Goal: Task Accomplishment & Management: Manage account settings

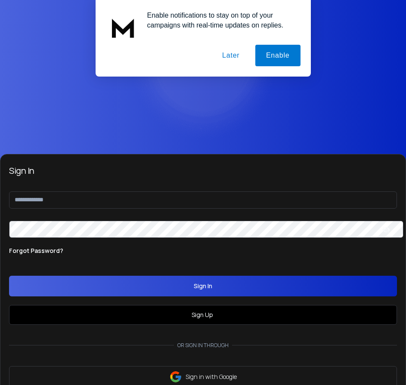
click at [258, 197] on input "email" at bounding box center [203, 200] width 388 height 17
type input "**********"
click at [9, 276] on button "Sign In" at bounding box center [203, 286] width 388 height 21
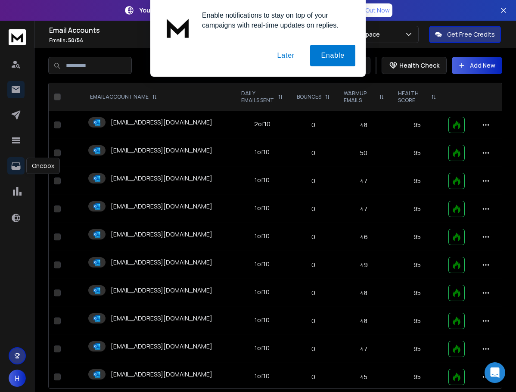
click at [12, 166] on icon at bounding box center [15, 166] width 9 height 8
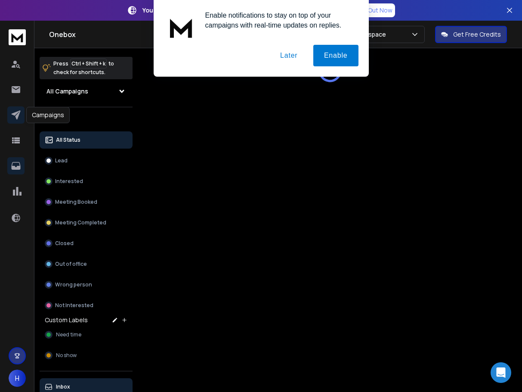
click at [16, 115] on icon at bounding box center [15, 114] width 9 height 9
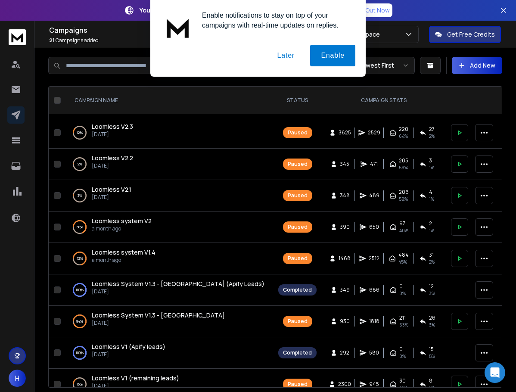
scroll to position [95, 0]
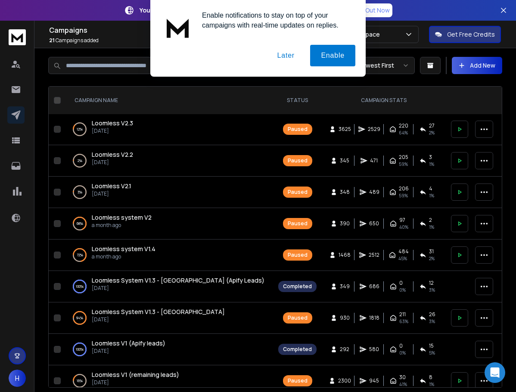
click at [406, 257] on icon "button" at bounding box center [484, 255] width 9 height 9
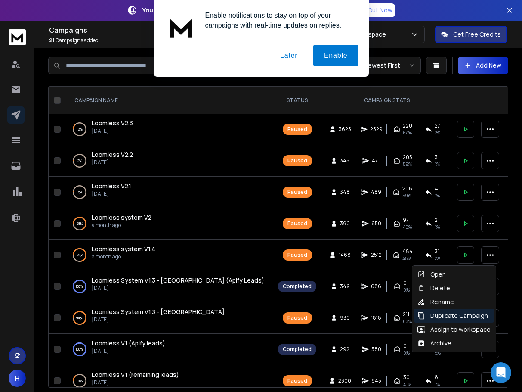
click at [406, 314] on div "Duplicate Campaign" at bounding box center [453, 315] width 71 height 9
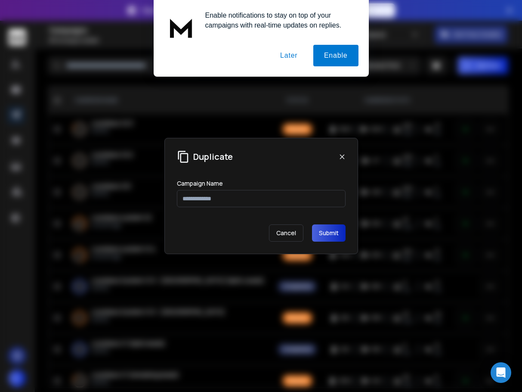
click at [221, 196] on input "text" at bounding box center [261, 198] width 169 height 17
click at [280, 203] on input "**********" at bounding box center [261, 198] width 169 height 17
type input "**********"
click at [320, 230] on button "Submit" at bounding box center [329, 232] width 34 height 17
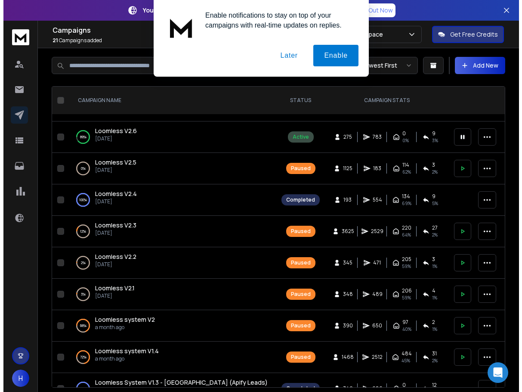
scroll to position [0, 0]
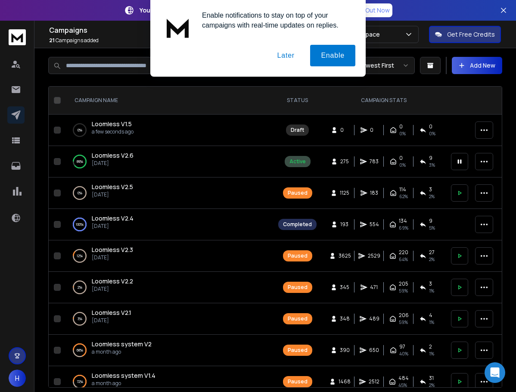
click at [140, 136] on div "0 % Loomless V1.5 a few seconds ago" at bounding box center [169, 130] width 192 height 21
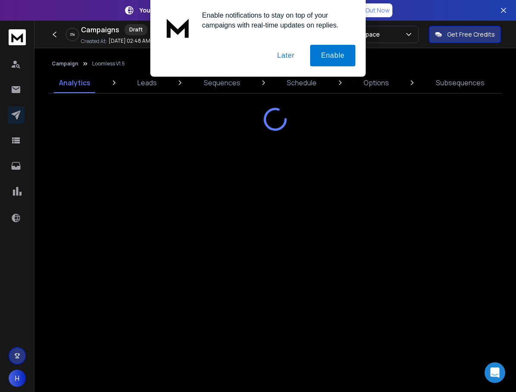
click at [285, 53] on button "Later" at bounding box center [285, 56] width 39 height 22
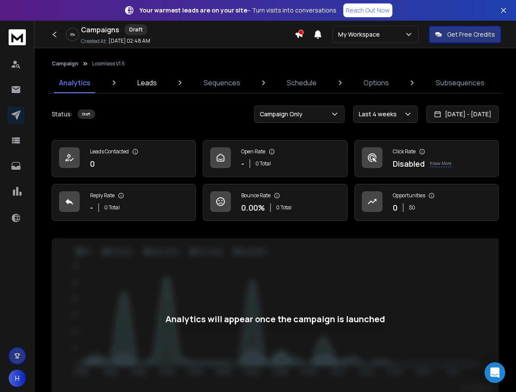
click at [157, 86] on link "Leads" at bounding box center [147, 82] width 30 height 21
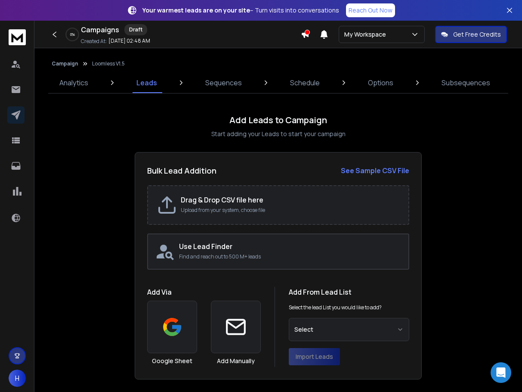
click at [253, 213] on p "Upload from your system, choose file" at bounding box center [290, 210] width 219 height 7
type input "**********"
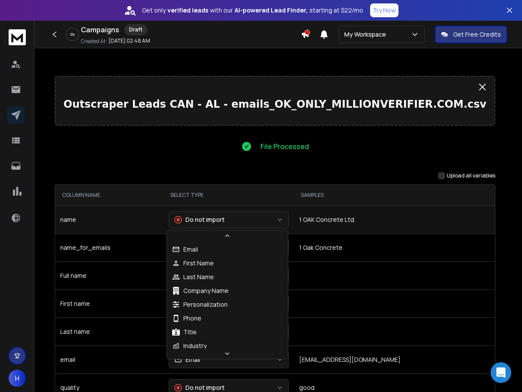
scroll to position [87, 0]
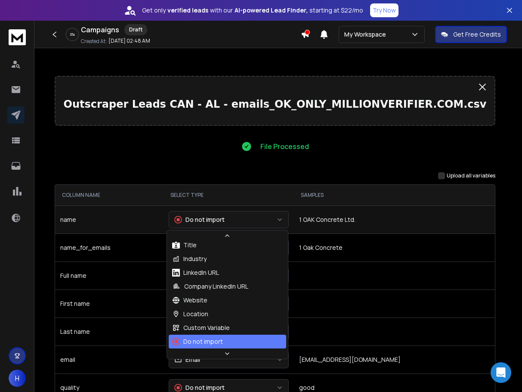
click at [250, 226] on button "Do not import" at bounding box center [229, 219] width 120 height 17
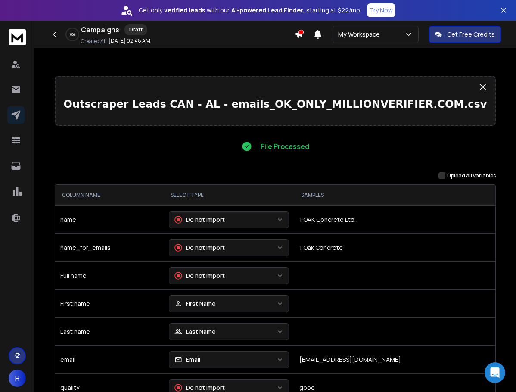
click at [348, 170] on div "Upload all variables" at bounding box center [275, 175] width 441 height 17
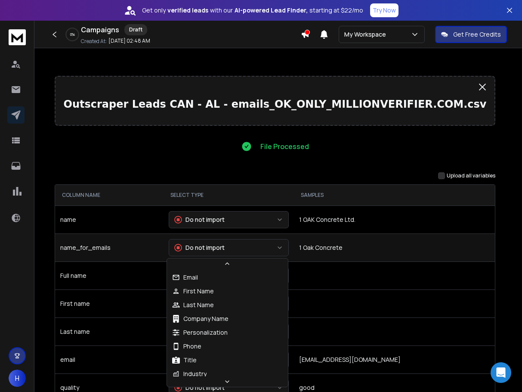
click at [279, 249] on icon "button" at bounding box center [279, 247] width 7 height 7
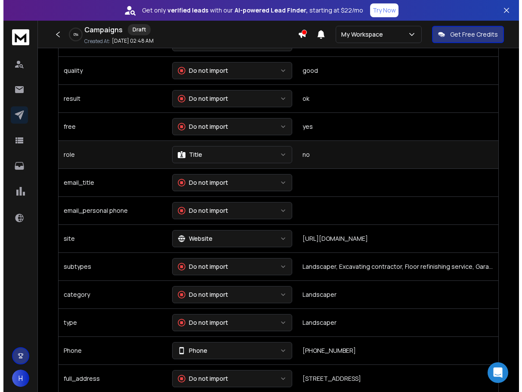
scroll to position [318, 0]
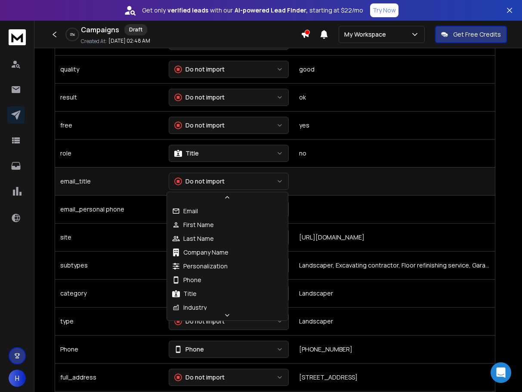
click at [270, 188] on button "Do not import" at bounding box center [229, 181] width 120 height 17
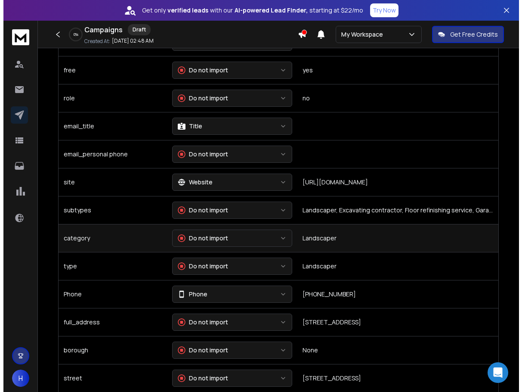
scroll to position [374, 0]
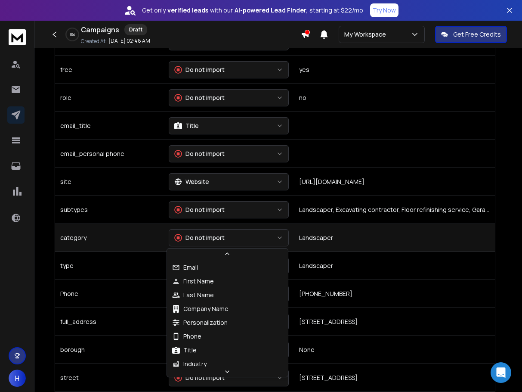
click at [273, 240] on button "Do not import" at bounding box center [229, 237] width 120 height 17
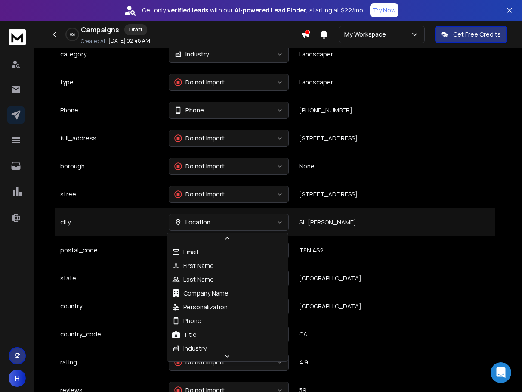
scroll to position [59, 0]
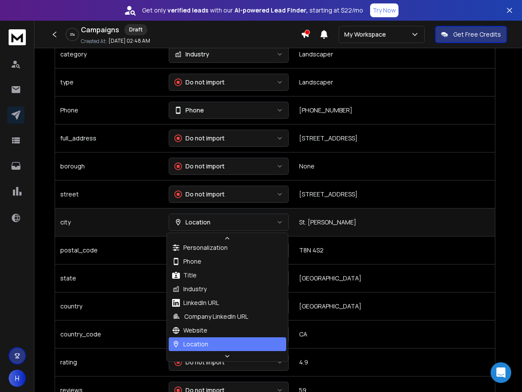
click at [276, 224] on icon "button" at bounding box center [279, 222] width 7 height 7
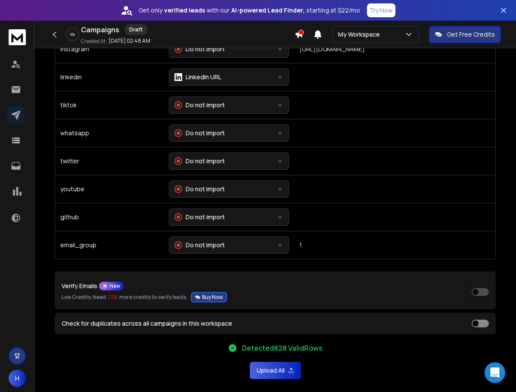
scroll to position [1235, 0]
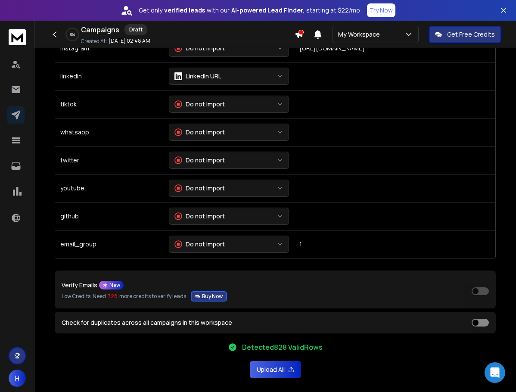
click at [277, 371] on button "Upload All" at bounding box center [275, 369] width 51 height 17
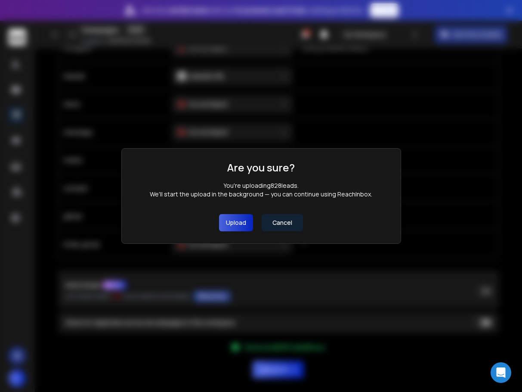
click at [238, 224] on button "Upload" at bounding box center [236, 222] width 34 height 17
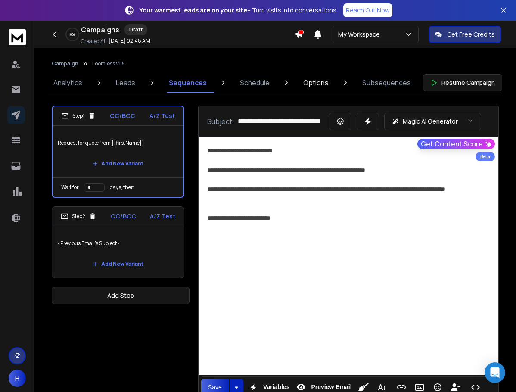
click at [326, 80] on p "Options" at bounding box center [315, 83] width 25 height 10
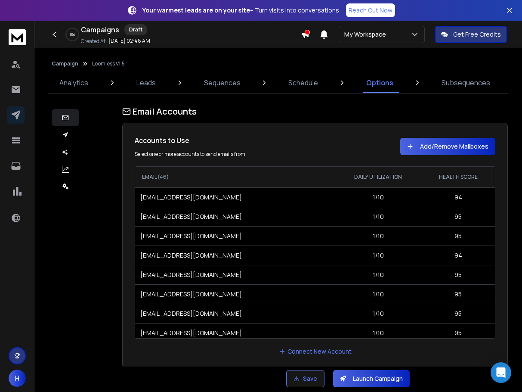
click at [406, 149] on button "Add/Remove Mailboxes" at bounding box center [447, 146] width 95 height 17
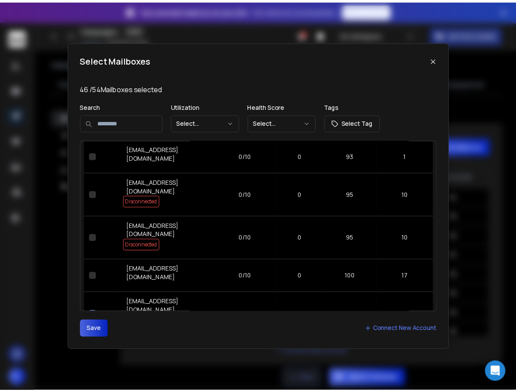
scroll to position [204, 0]
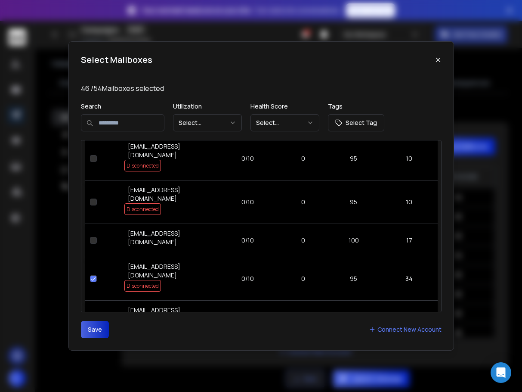
click at [406, 59] on icon at bounding box center [438, 60] width 5 height 5
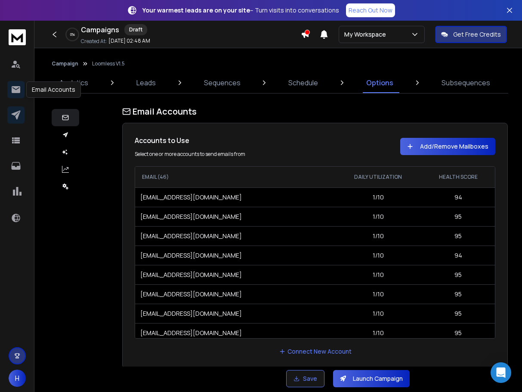
click at [16, 90] on icon at bounding box center [16, 89] width 10 height 10
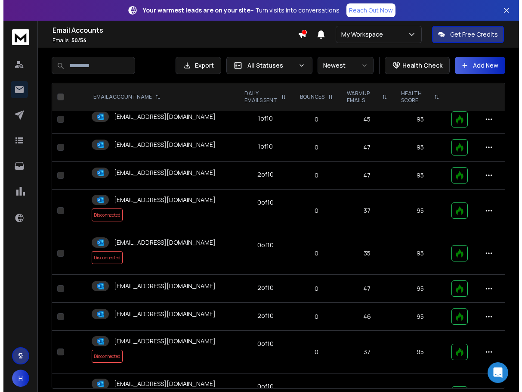
scroll to position [258, 0]
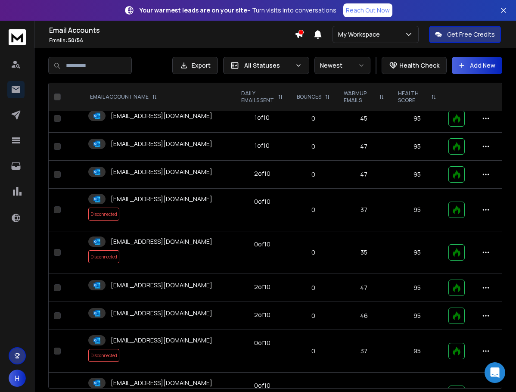
click at [103, 212] on span "Disconnected" at bounding box center [103, 214] width 31 height 13
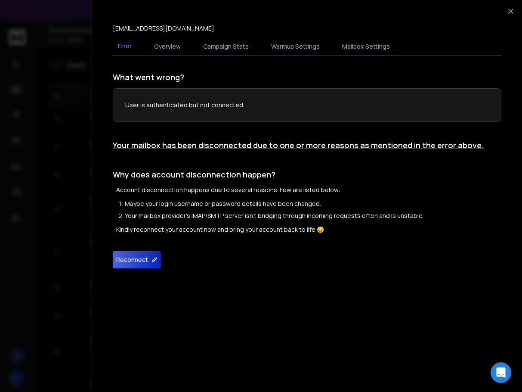
click at [146, 262] on button "Reconnect" at bounding box center [137, 259] width 48 height 17
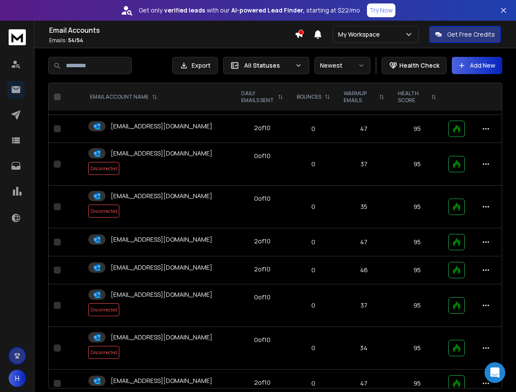
scroll to position [304, 0]
click at [18, 114] on icon at bounding box center [15, 114] width 9 height 9
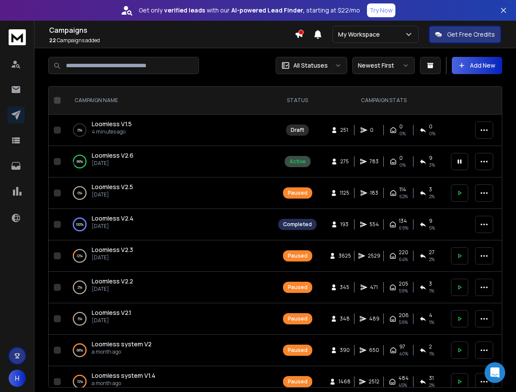
click at [152, 127] on div "0 % Loomless V1.5 4 minutes ago" at bounding box center [169, 130] width 192 height 21
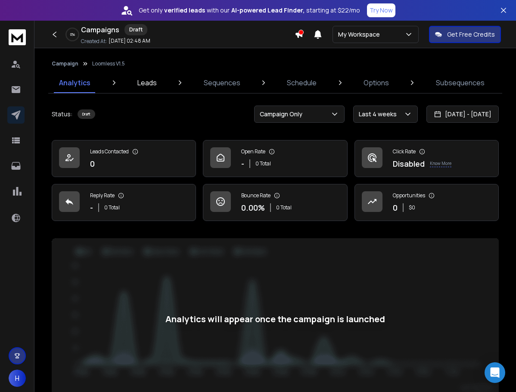
click at [133, 65] on div "Campaign Loomless V1.5" at bounding box center [275, 63] width 447 height 7
click at [141, 77] on link "Leads" at bounding box center [147, 82] width 30 height 21
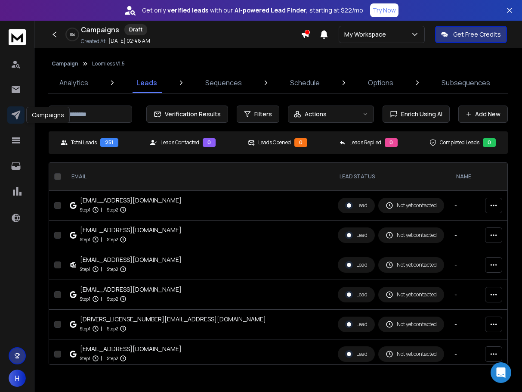
click at [16, 111] on icon at bounding box center [16, 115] width 10 height 10
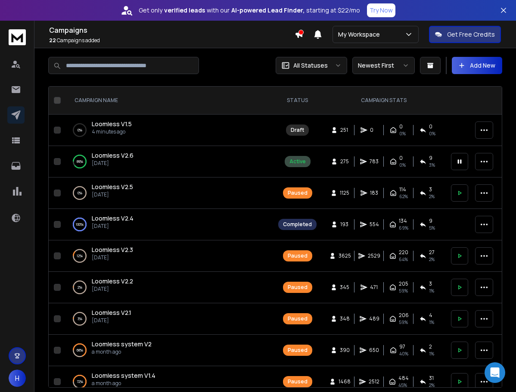
click at [115, 122] on span "Loomless V1.5" at bounding box center [112, 124] width 40 height 8
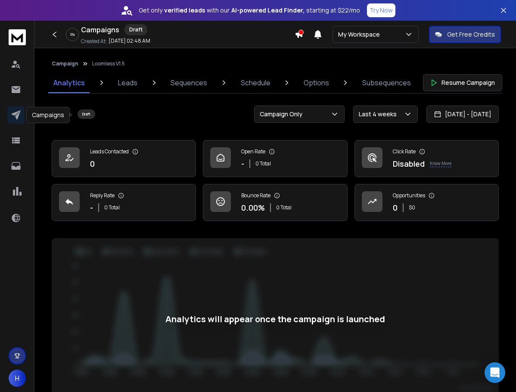
click at [19, 117] on icon at bounding box center [16, 115] width 10 height 10
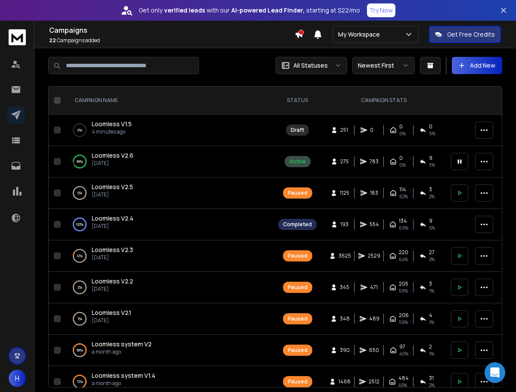
click at [273, 132] on td "Draft" at bounding box center [297, 130] width 49 height 31
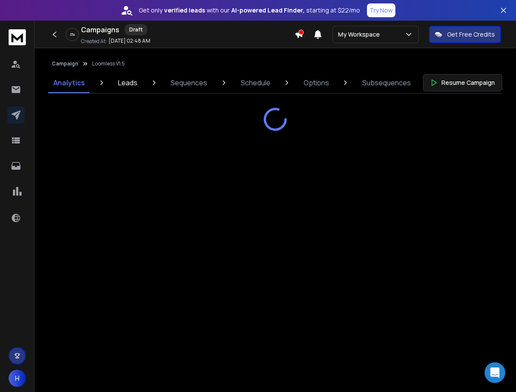
click at [128, 84] on p "Leads" at bounding box center [127, 83] width 19 height 10
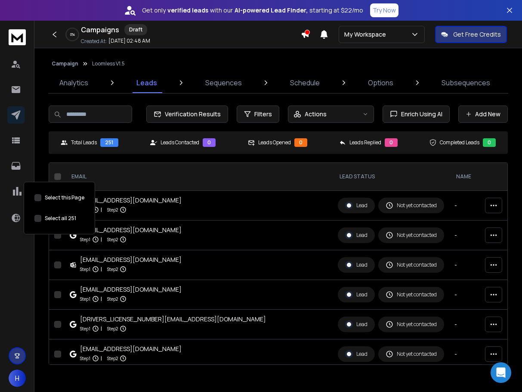
click at [57, 178] on button "Select this Page" at bounding box center [57, 176] width 7 height 7
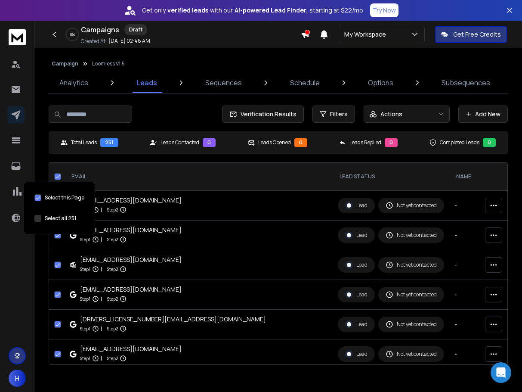
click at [39, 219] on button "Select this Page" at bounding box center [37, 218] width 7 height 7
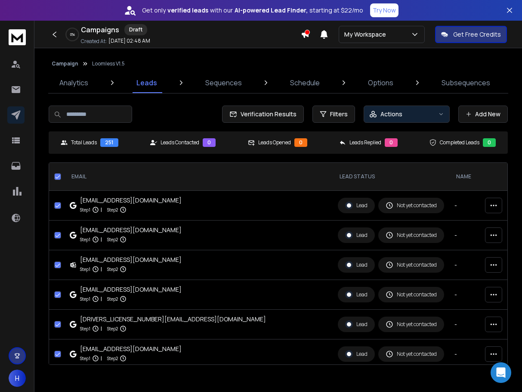
click at [441, 122] on button "Actions" at bounding box center [407, 113] width 86 height 17
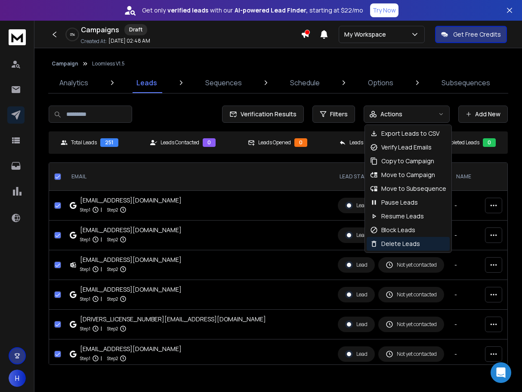
click at [391, 239] on p "Delete Leads" at bounding box center [401, 243] width 39 height 9
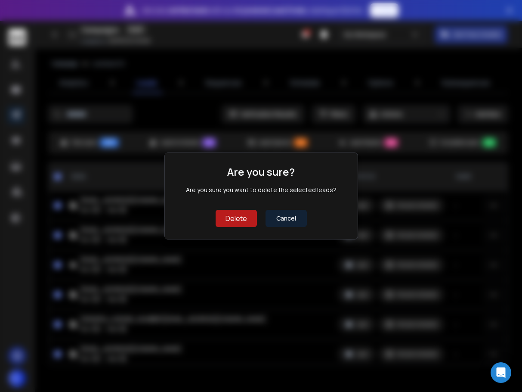
click at [245, 217] on button "Delete" at bounding box center [236, 218] width 41 height 17
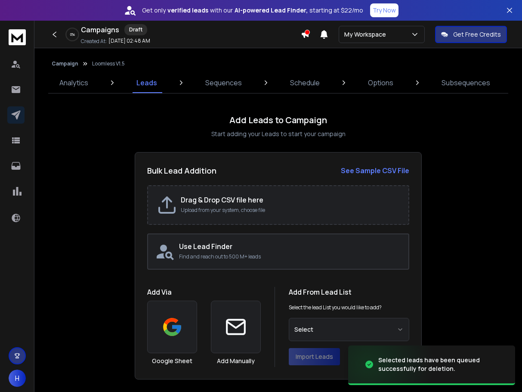
click at [295, 210] on p "Upload from your system, choose file" at bounding box center [290, 210] width 219 height 7
type input "**********"
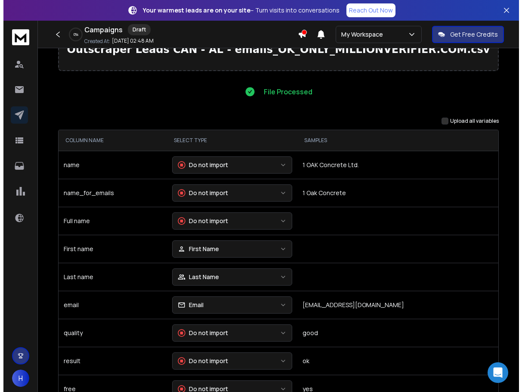
scroll to position [56, 0]
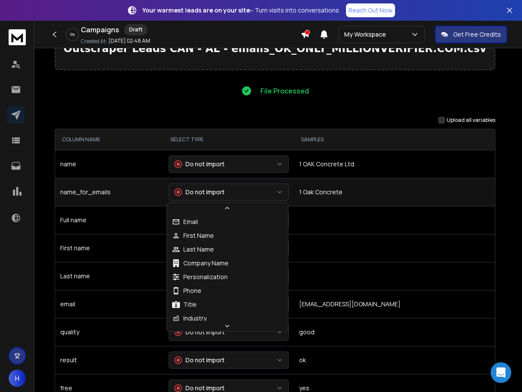
click at [273, 190] on button "Do not import" at bounding box center [229, 191] width 120 height 17
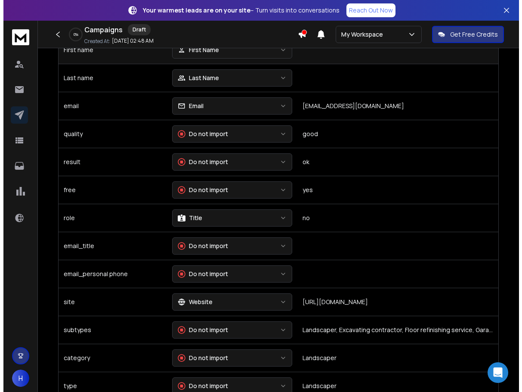
scroll to position [254, 0]
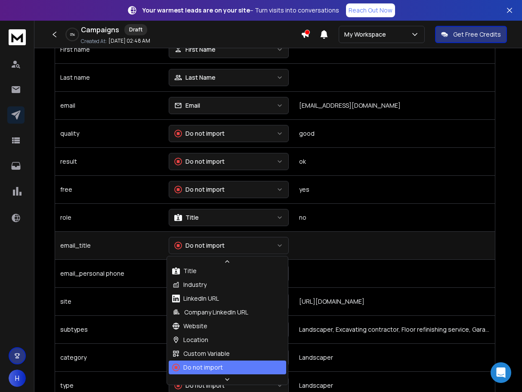
click at [247, 247] on button "Do not import" at bounding box center [229, 245] width 120 height 17
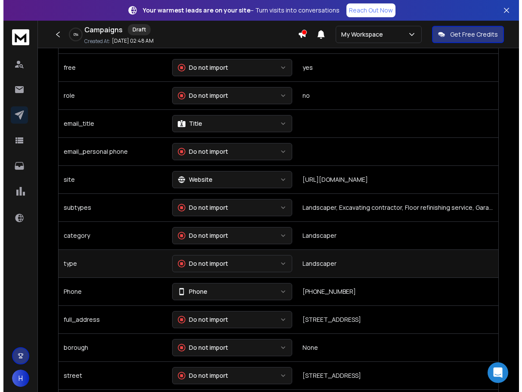
scroll to position [422, 0]
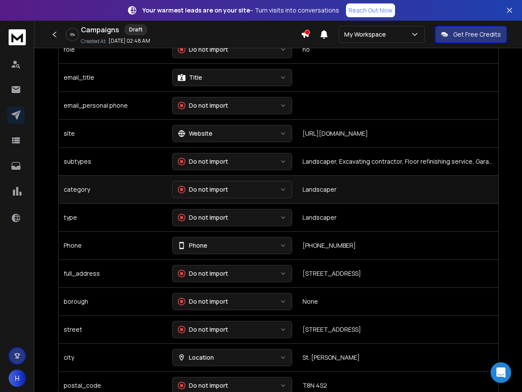
click at [259, 189] on button "Do not import" at bounding box center [232, 189] width 120 height 17
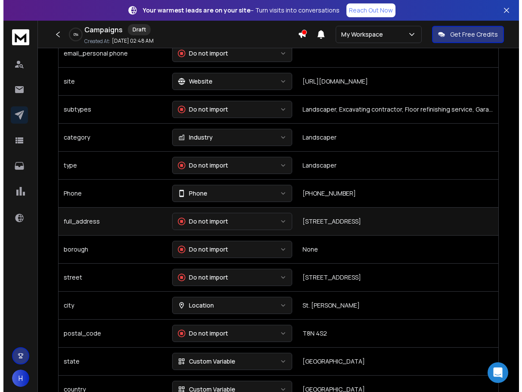
scroll to position [486, 0]
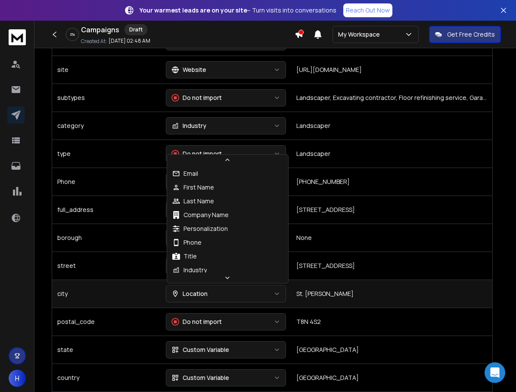
click at [267, 298] on button "Location" at bounding box center [226, 293] width 120 height 17
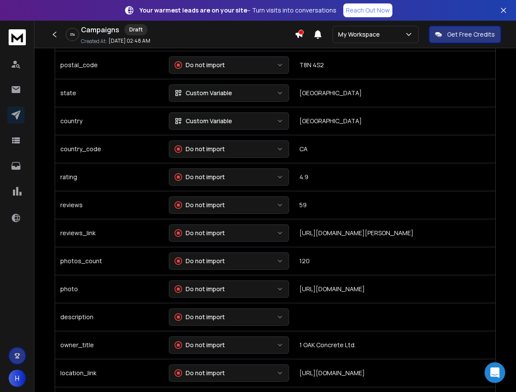
scroll to position [742, 0]
click at [18, 112] on icon at bounding box center [15, 114] width 9 height 9
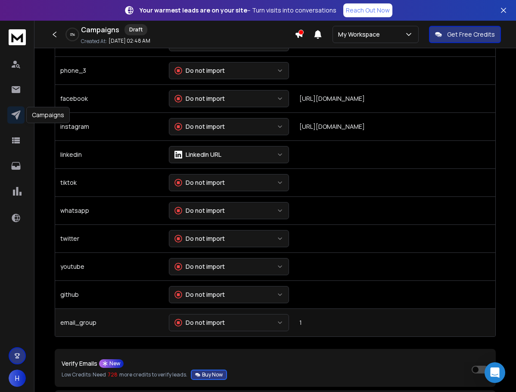
scroll to position [1235, 0]
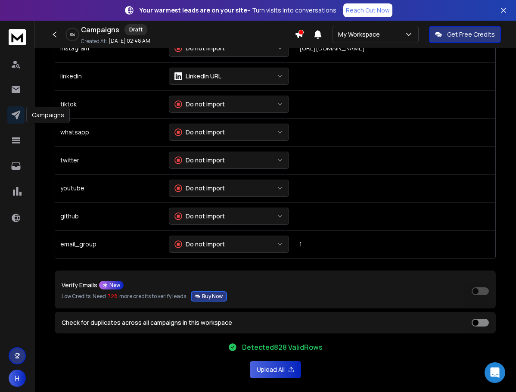
click at [280, 375] on button "Upload All" at bounding box center [275, 369] width 51 height 17
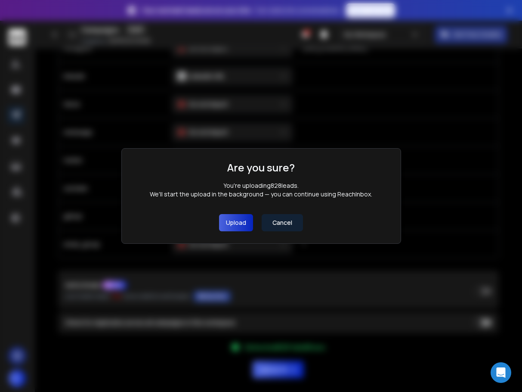
click at [240, 226] on button "Upload" at bounding box center [236, 222] width 34 height 17
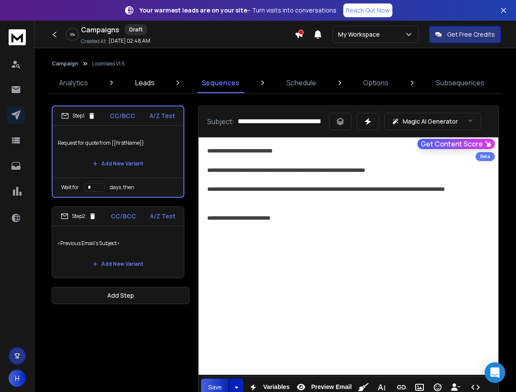
click at [146, 84] on p "Leads" at bounding box center [144, 83] width 19 height 10
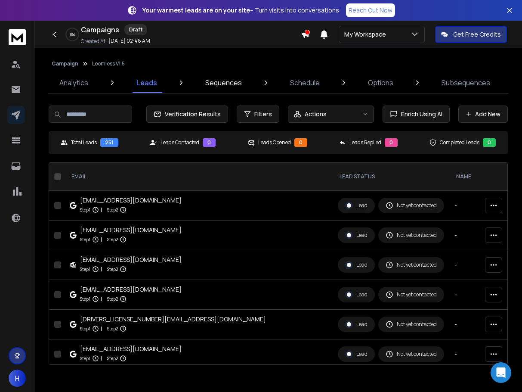
click at [213, 84] on p "Sequences" at bounding box center [223, 83] width 37 height 10
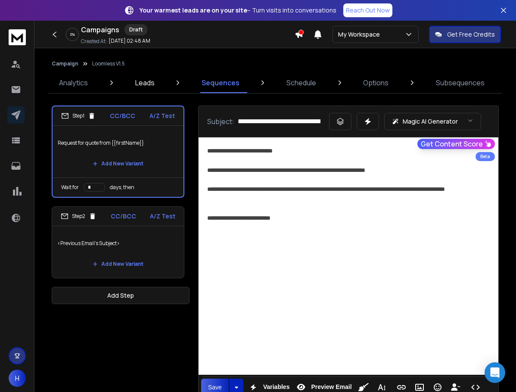
click at [150, 87] on p "Leads" at bounding box center [144, 83] width 19 height 10
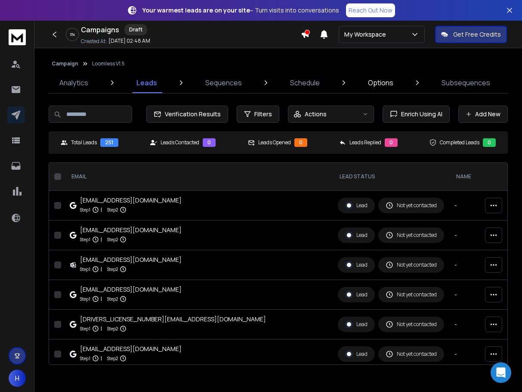
click at [373, 86] on p "Options" at bounding box center [380, 83] width 25 height 10
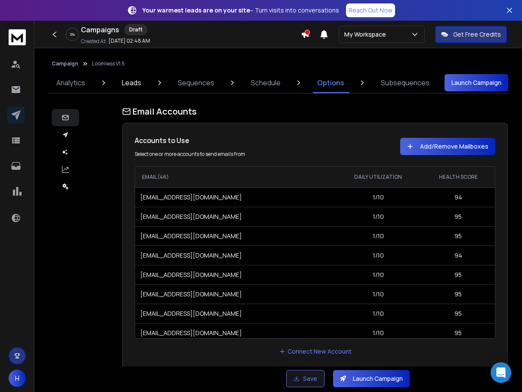
click at [134, 78] on p "Leads" at bounding box center [131, 83] width 19 height 10
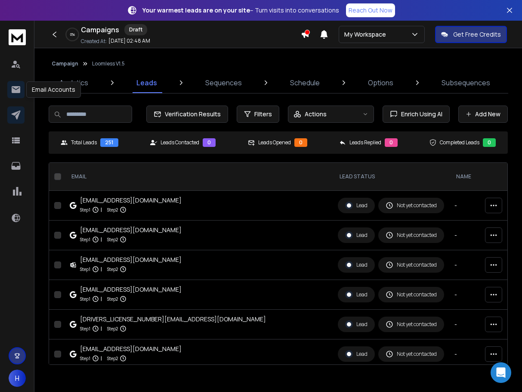
click at [15, 89] on icon at bounding box center [16, 89] width 10 height 10
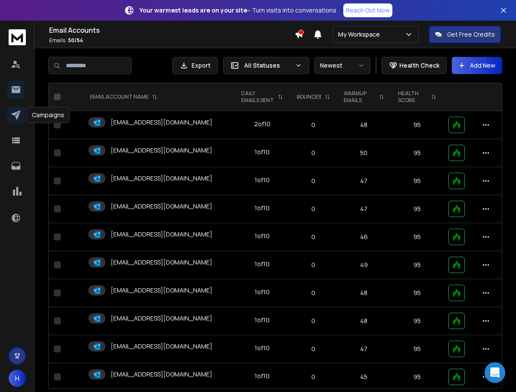
click at [17, 118] on icon at bounding box center [15, 114] width 9 height 9
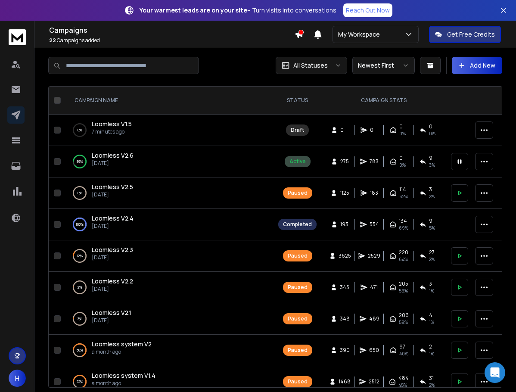
click at [128, 123] on span "Loomless V1.5" at bounding box center [112, 124] width 40 height 8
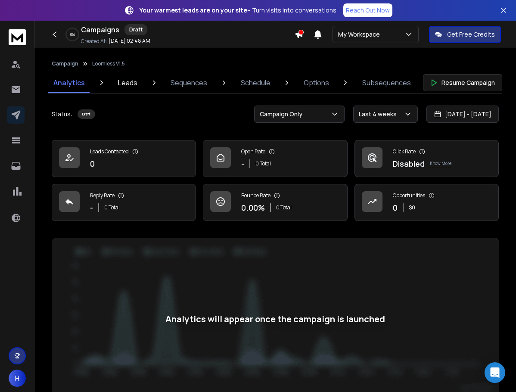
click at [130, 81] on p "Leads" at bounding box center [127, 83] width 19 height 10
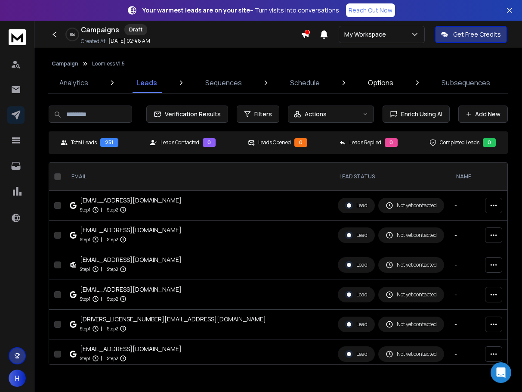
click at [366, 83] on link "Options" at bounding box center [381, 82] width 36 height 21
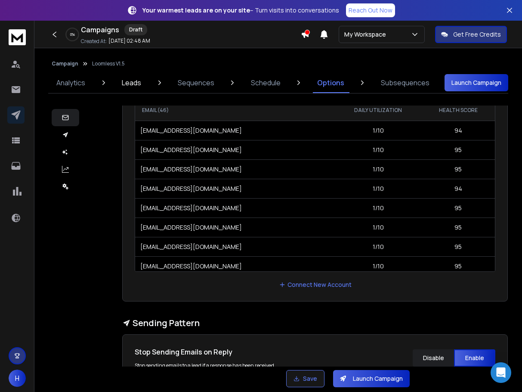
click at [134, 78] on p "Leads" at bounding box center [131, 83] width 19 height 10
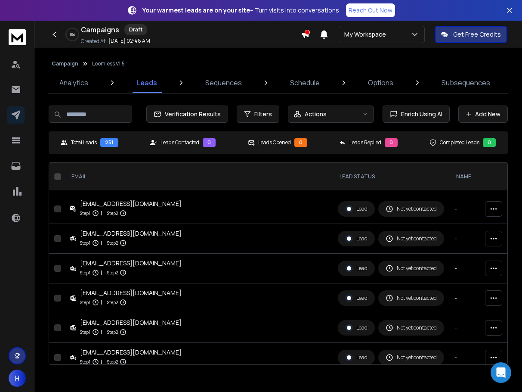
scroll to position [579, 0]
